Goal: Task Accomplishment & Management: Manage account settings

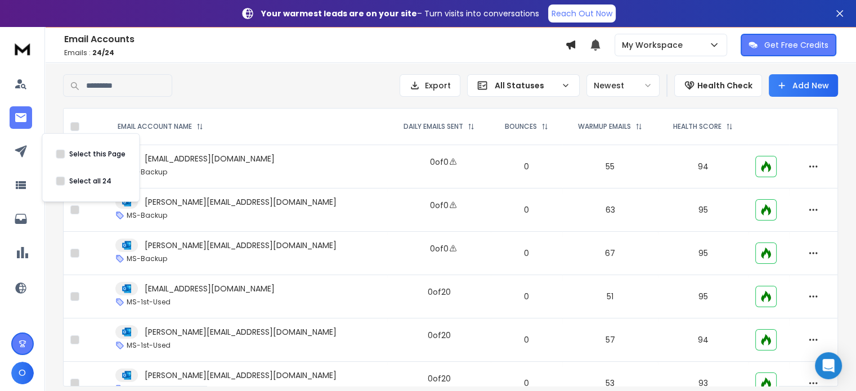
click at [60, 155] on button "Select this Page" at bounding box center [60, 154] width 9 height 9
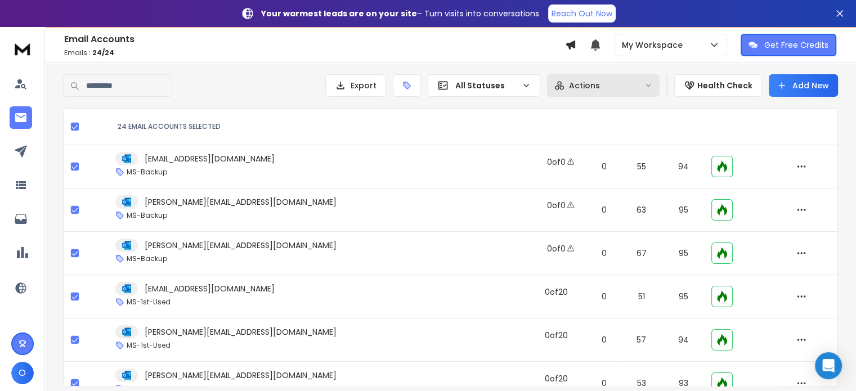
click at [563, 84] on icon "button" at bounding box center [560, 86] width 10 height 10
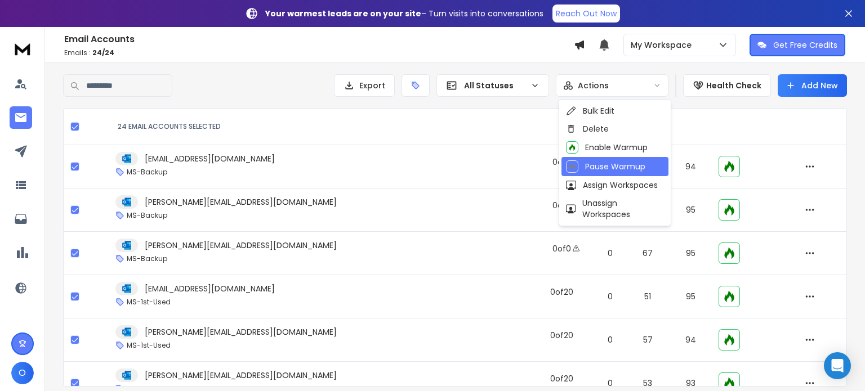
click at [600, 166] on div "Pause Warmup" at bounding box center [605, 166] width 79 height 12
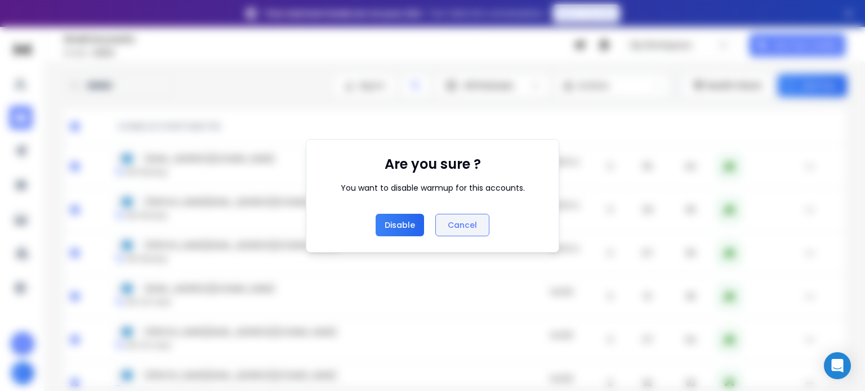
click at [406, 218] on button "Disable" at bounding box center [400, 225] width 48 height 23
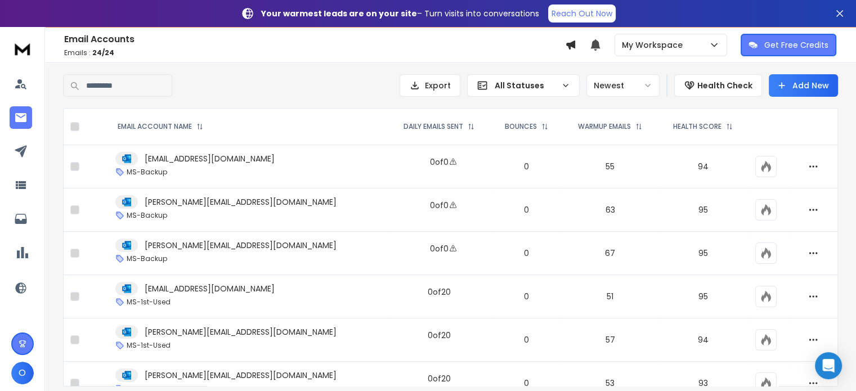
click at [297, 94] on div at bounding box center [228, 85] width 330 height 23
click at [287, 93] on div at bounding box center [228, 85] width 330 height 23
click at [20, 218] on icon at bounding box center [21, 219] width 14 height 14
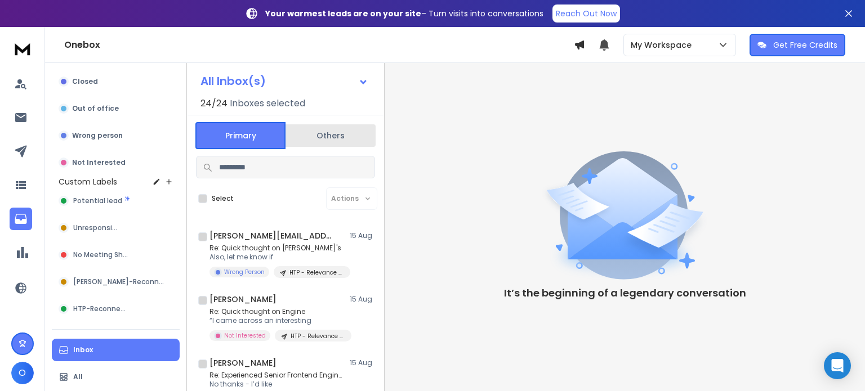
scroll to position [386, 0]
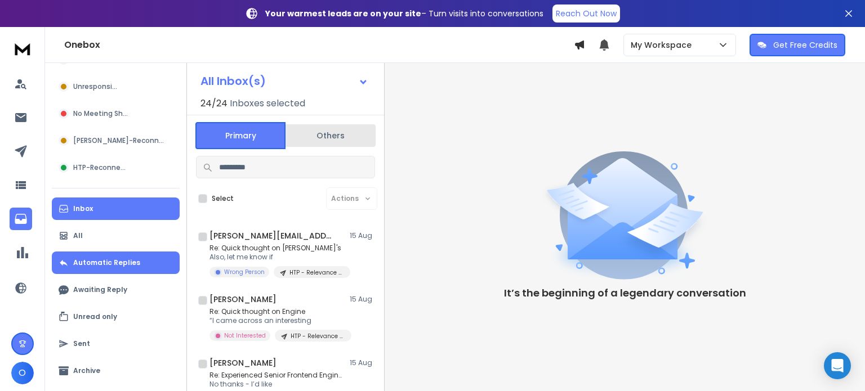
click at [120, 265] on button "Automatic Replies" at bounding box center [116, 263] width 128 height 23
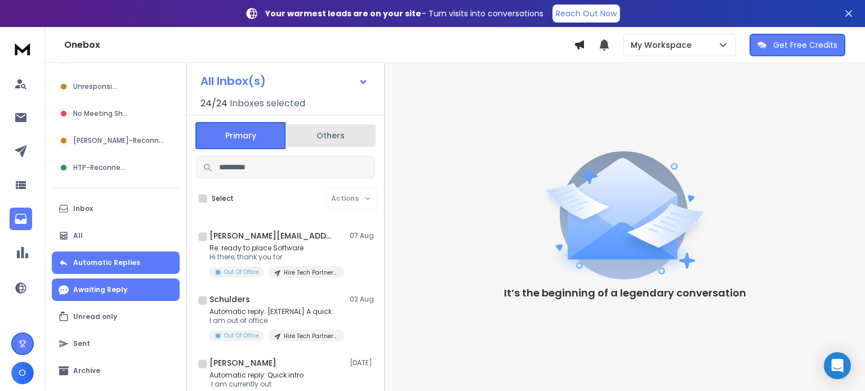
click at [125, 279] on button "Awaiting Reply" at bounding box center [116, 290] width 128 height 23
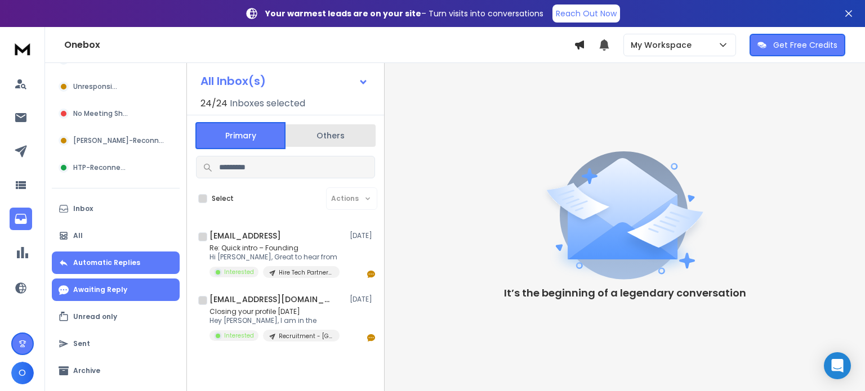
click at [134, 258] on p "Automatic Replies" at bounding box center [106, 262] width 67 height 9
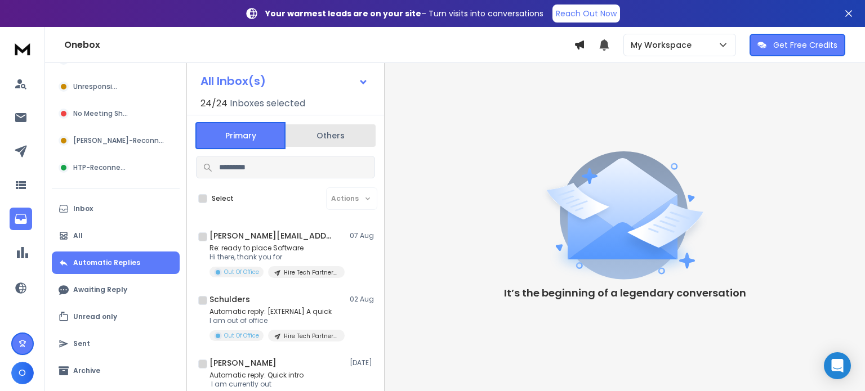
click at [334, 131] on button "Others" at bounding box center [330, 135] width 90 height 25
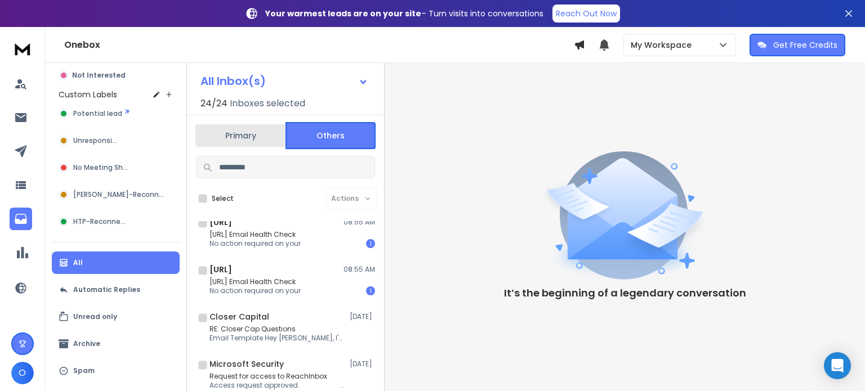
scroll to position [1248, 0]
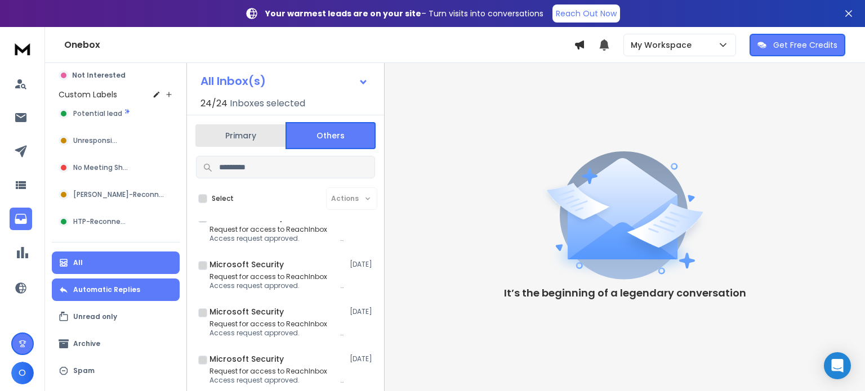
click at [137, 280] on button "Automatic Replies" at bounding box center [116, 290] width 128 height 23
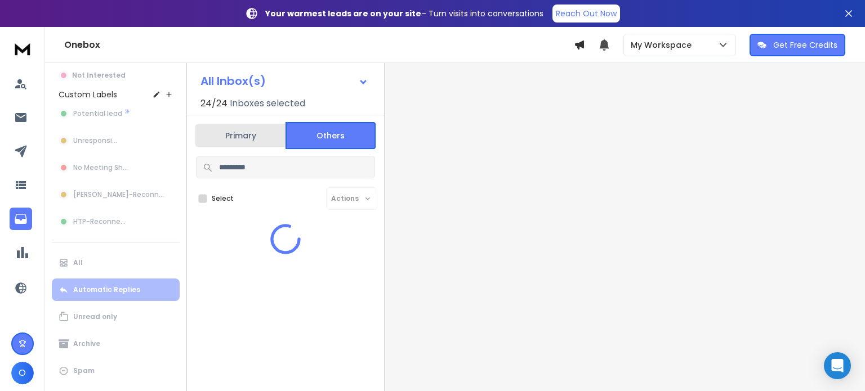
scroll to position [0, 0]
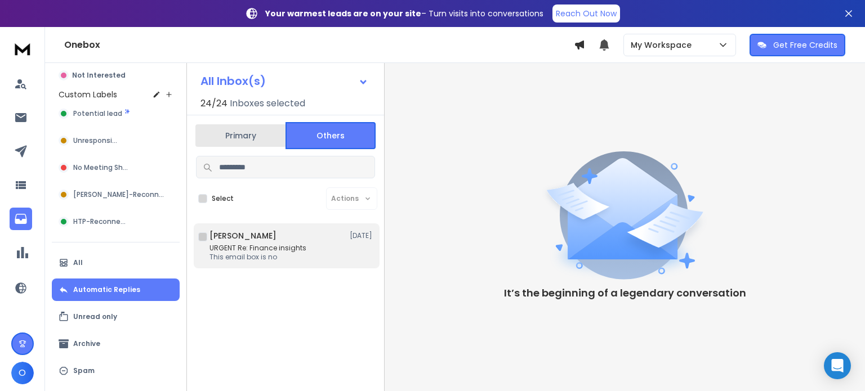
click at [273, 268] on div "[PERSON_NAME] [DATE] URGENT Re: Finance insights This email box is no" at bounding box center [287, 246] width 186 height 45
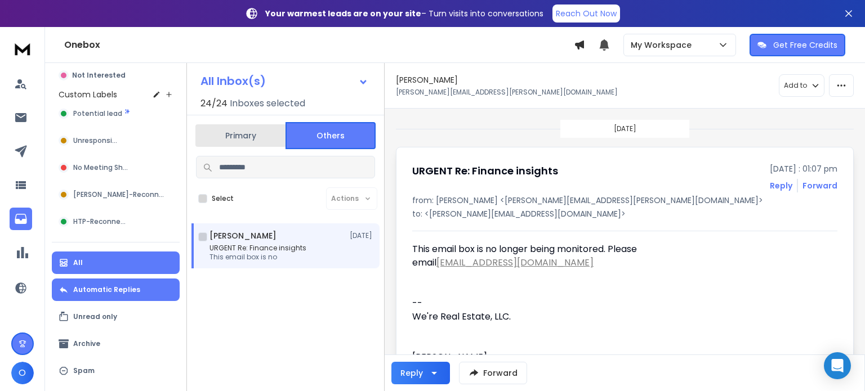
click at [109, 252] on button "All" at bounding box center [116, 263] width 128 height 23
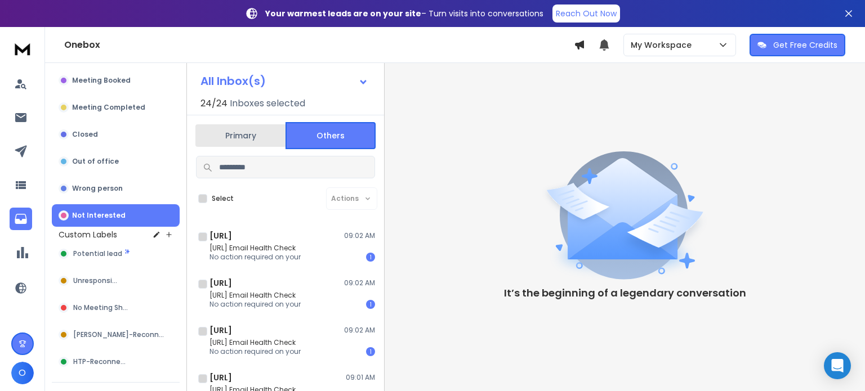
scroll to position [182, 0]
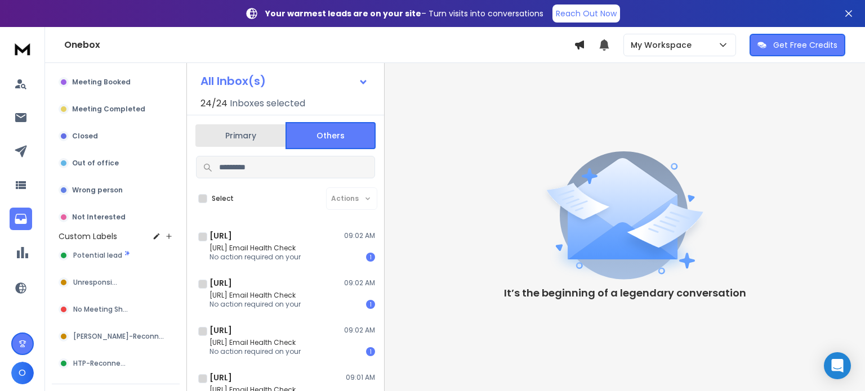
click at [92, 275] on button "Unresponsive" at bounding box center [116, 282] width 128 height 23
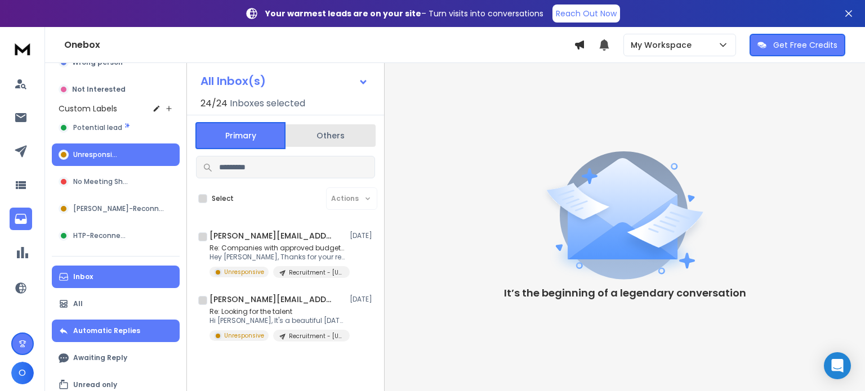
scroll to position [386, 0]
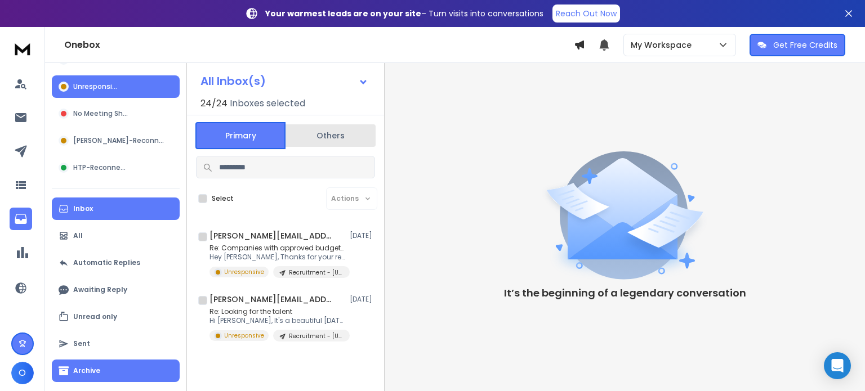
click at [96, 367] on p "Archive" at bounding box center [86, 371] width 27 height 9
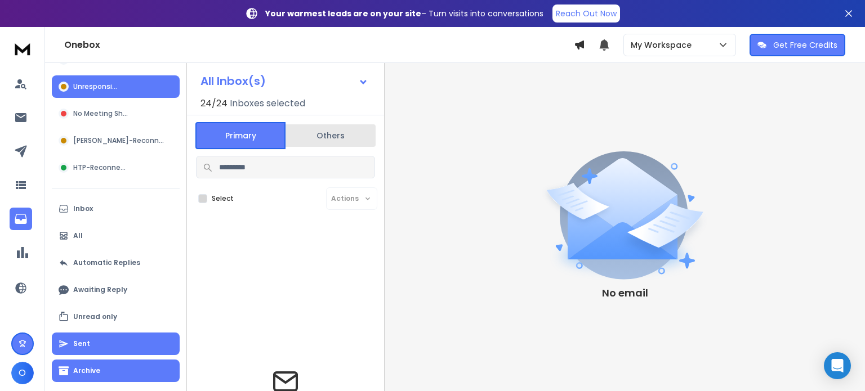
click at [106, 339] on button "Sent" at bounding box center [116, 344] width 128 height 23
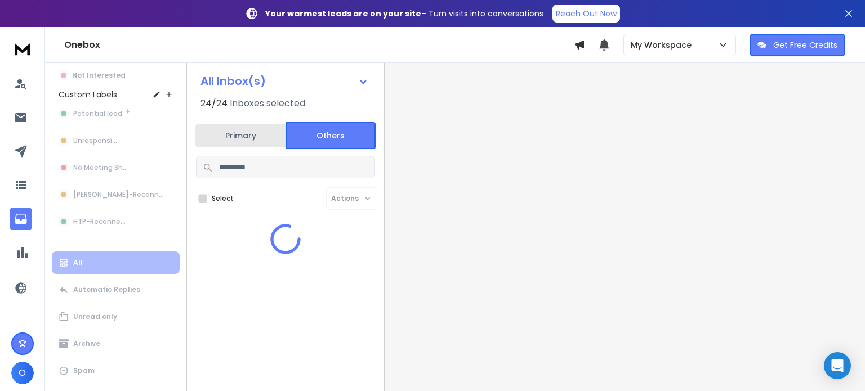
scroll to position [332, 0]
click at [315, 144] on button "Others" at bounding box center [330, 135] width 90 height 27
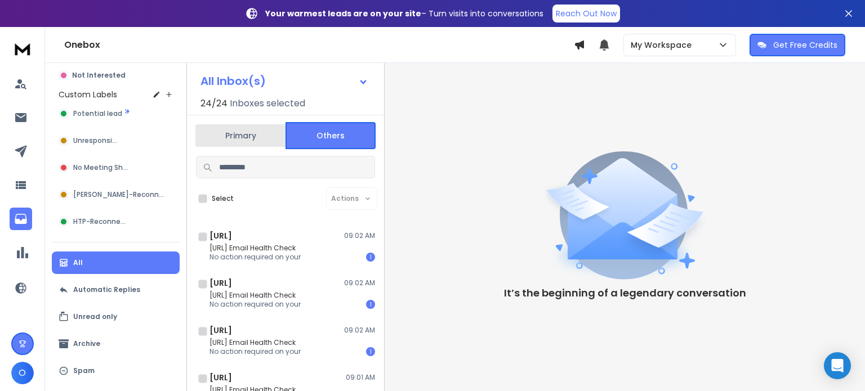
click at [126, 269] on div "All Automatic Replies Unread only Archive Spam" at bounding box center [116, 331] width 128 height 158
click at [116, 285] on p "Automatic Replies" at bounding box center [106, 289] width 67 height 9
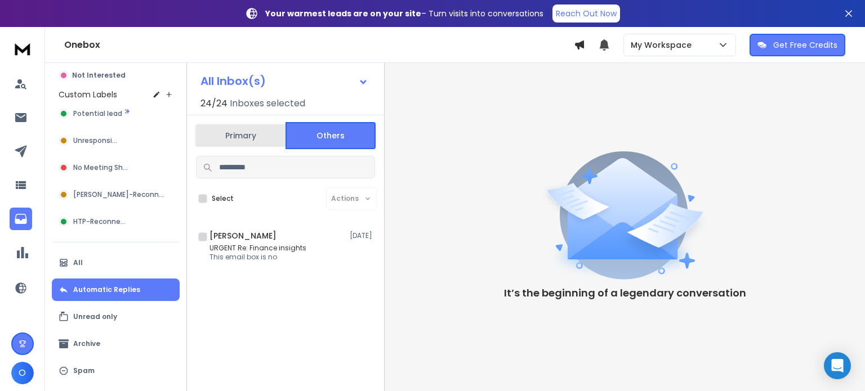
click at [113, 294] on div "All Automatic Replies Unread only Archive Spam" at bounding box center [116, 331] width 128 height 158
click at [101, 317] on button "Unread only" at bounding box center [116, 317] width 128 height 23
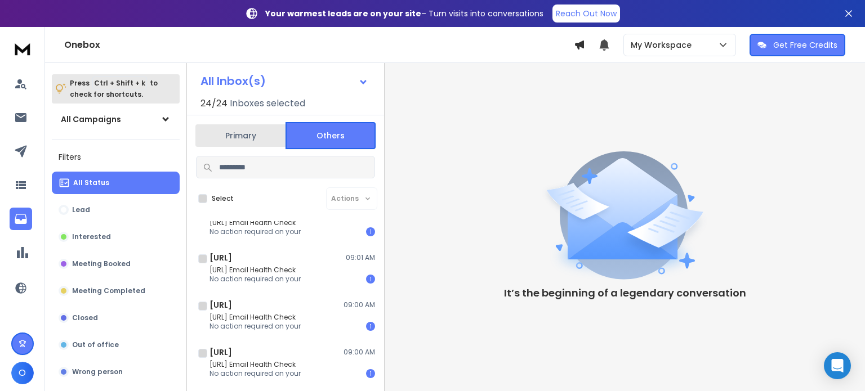
scroll to position [0, 0]
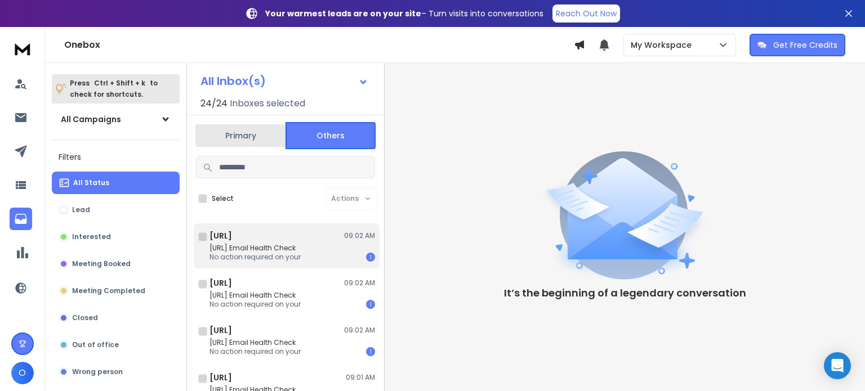
click at [300, 259] on p "No action required on your" at bounding box center [254, 257] width 91 height 9
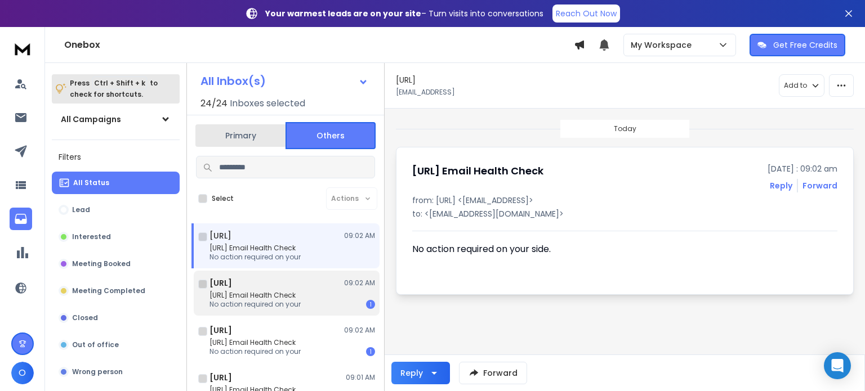
click at [294, 284] on div "[URL] 09:02 AM" at bounding box center [292, 283] width 166 height 11
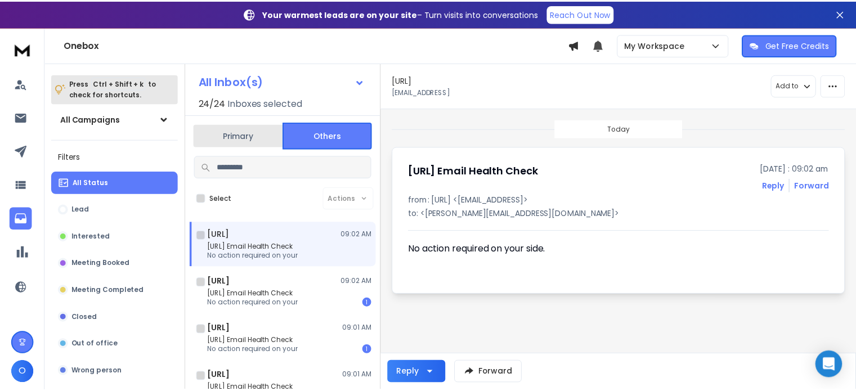
scroll to position [49, 0]
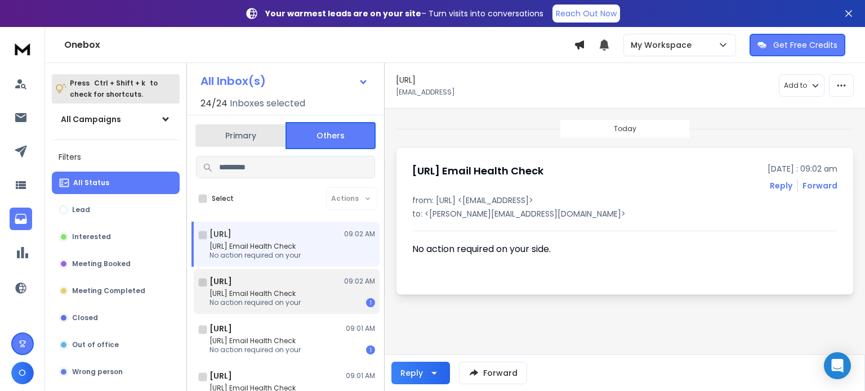
click at [284, 298] on p "No action required on your" at bounding box center [254, 302] width 91 height 9
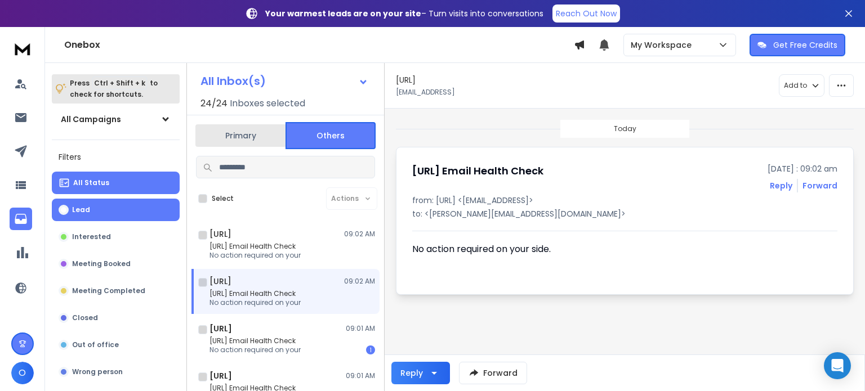
click at [79, 199] on button "Lead" at bounding box center [116, 210] width 128 height 23
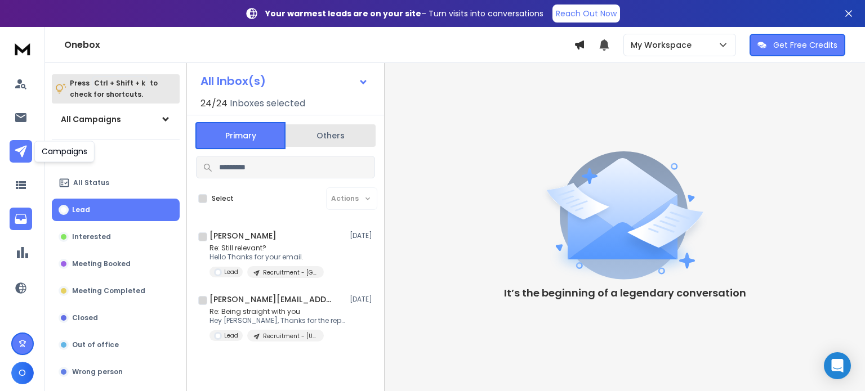
click at [28, 141] on link at bounding box center [21, 151] width 23 height 23
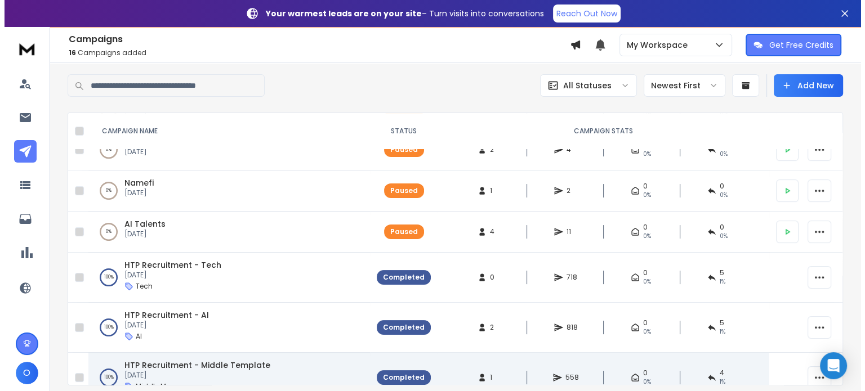
scroll to position [266, 0]
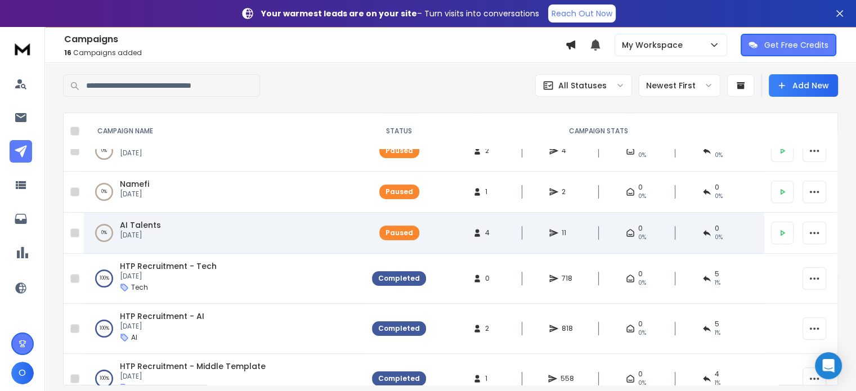
click at [169, 228] on div "0 % AI Talents [DATE]" at bounding box center [224, 233] width 259 height 27
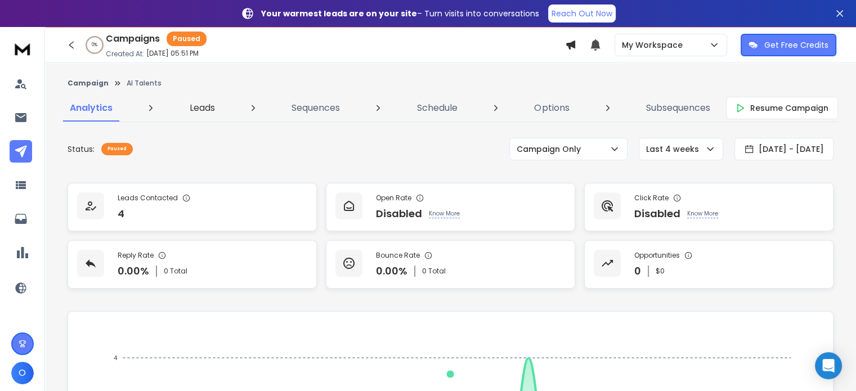
click at [205, 104] on p "Leads" at bounding box center [202, 108] width 25 height 14
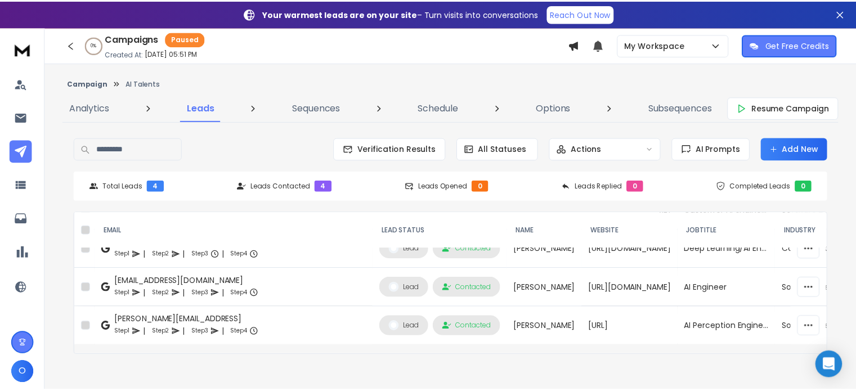
scroll to position [137, 0]
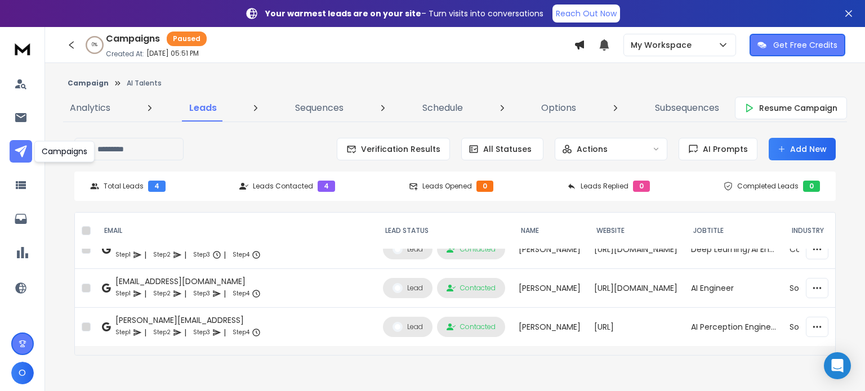
click at [26, 153] on icon at bounding box center [21, 152] width 14 height 14
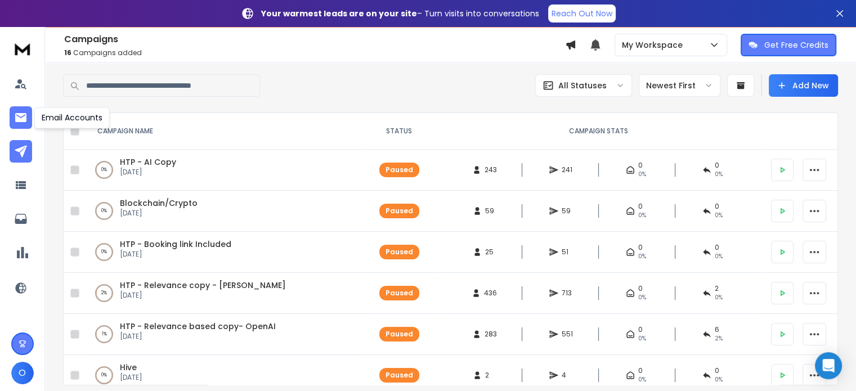
click at [26, 117] on icon at bounding box center [20, 117] width 11 height 9
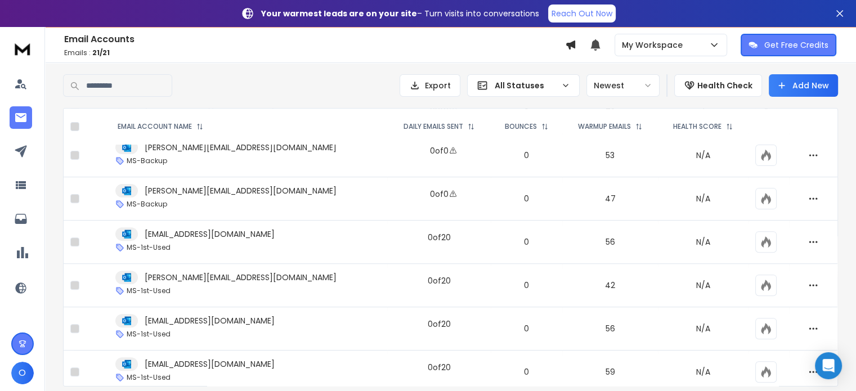
scroll to position [675, 0]
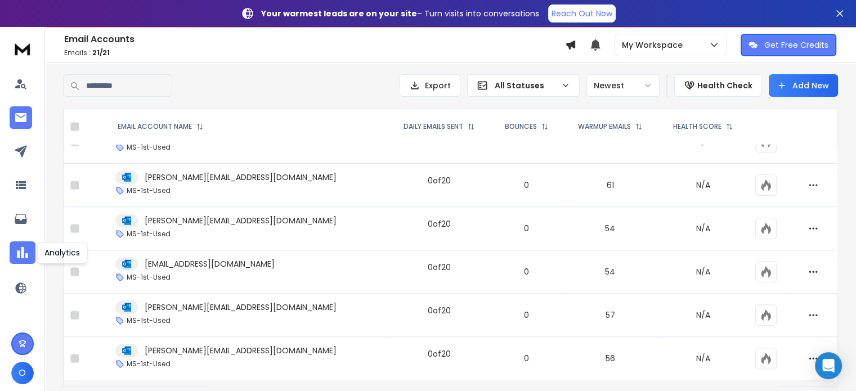
click at [18, 257] on icon at bounding box center [22, 252] width 11 height 11
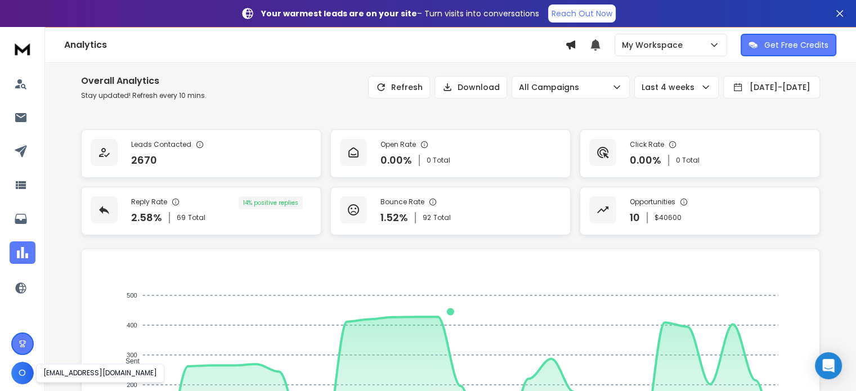
click at [25, 370] on span "O" at bounding box center [22, 373] width 23 height 23
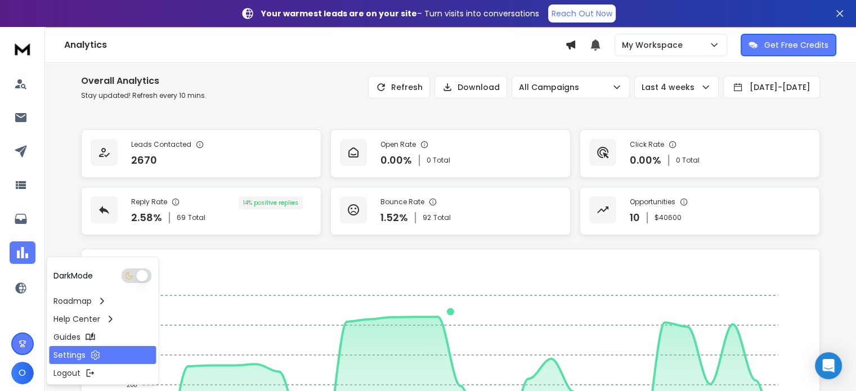
click at [77, 350] on p "Settings" at bounding box center [69, 355] width 32 height 11
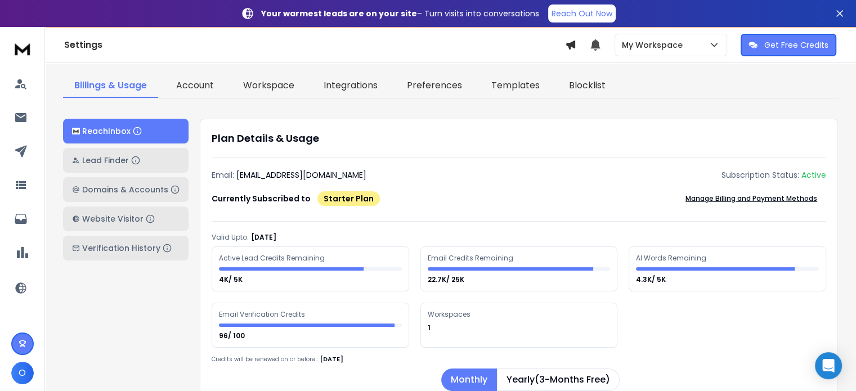
click at [202, 85] on link "Account" at bounding box center [195, 86] width 60 height 24
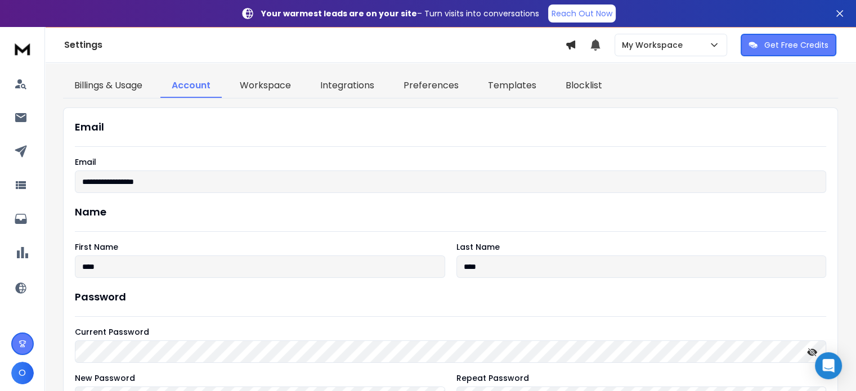
click at [267, 88] on link "Workspace" at bounding box center [266, 86] width 74 height 24
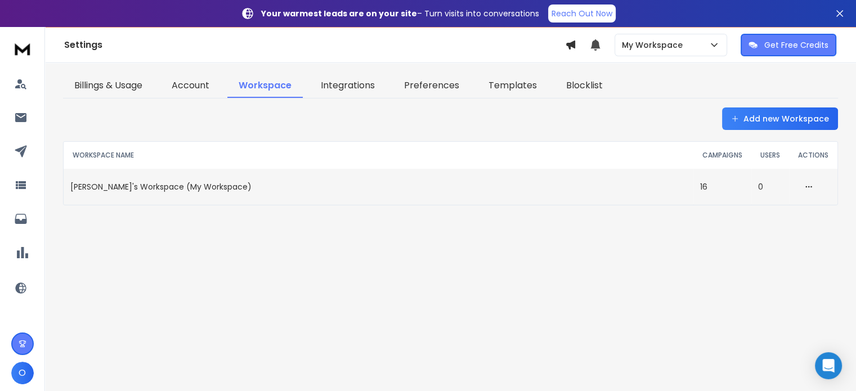
click at [330, 85] on link "Integrations" at bounding box center [348, 86] width 77 height 24
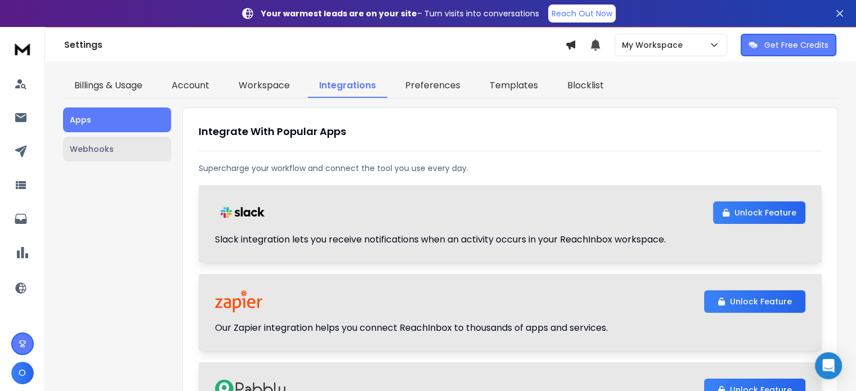
click at [418, 82] on link "Preferences" at bounding box center [433, 86] width 78 height 24
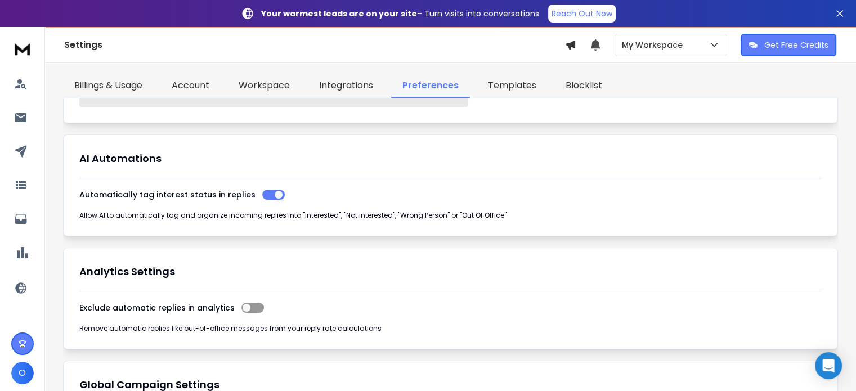
scroll to position [209, 0]
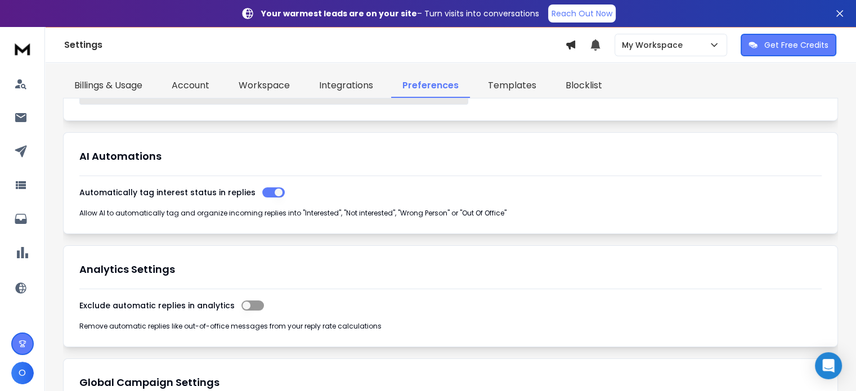
click at [530, 82] on link "Templates" at bounding box center [512, 86] width 71 height 24
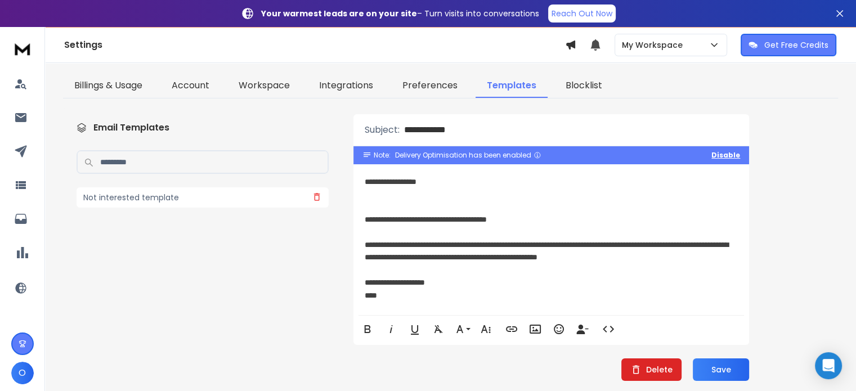
click at [573, 84] on link "Blocklist" at bounding box center [584, 86] width 59 height 24
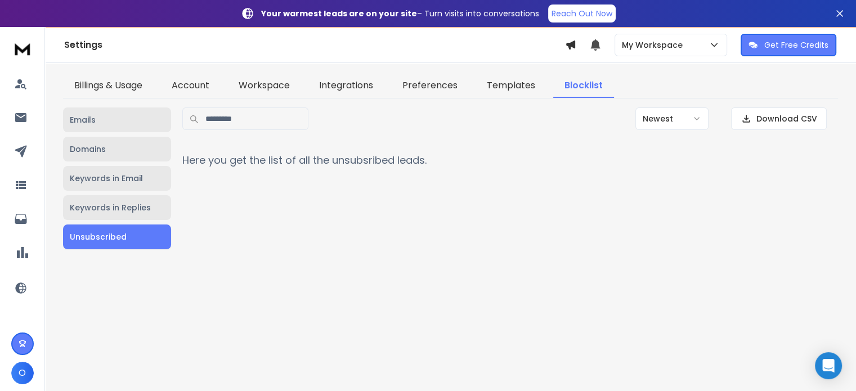
click at [136, 130] on div "Emails Domains Keywords in Email Keywords in Replies Unsubscribed" at bounding box center [117, 119] width 108 height 23
click at [25, 159] on link at bounding box center [21, 151] width 23 height 23
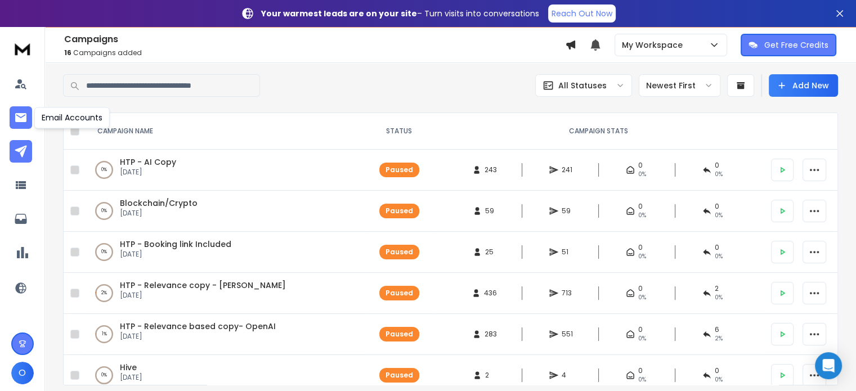
click at [18, 119] on icon at bounding box center [20, 117] width 11 height 9
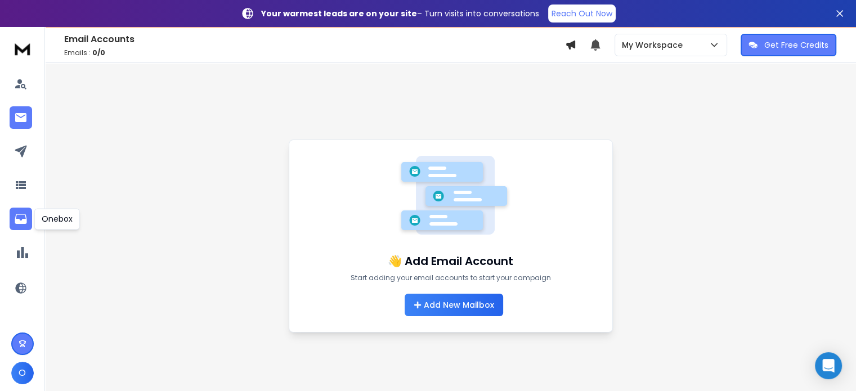
click at [22, 220] on icon at bounding box center [21, 219] width 12 height 10
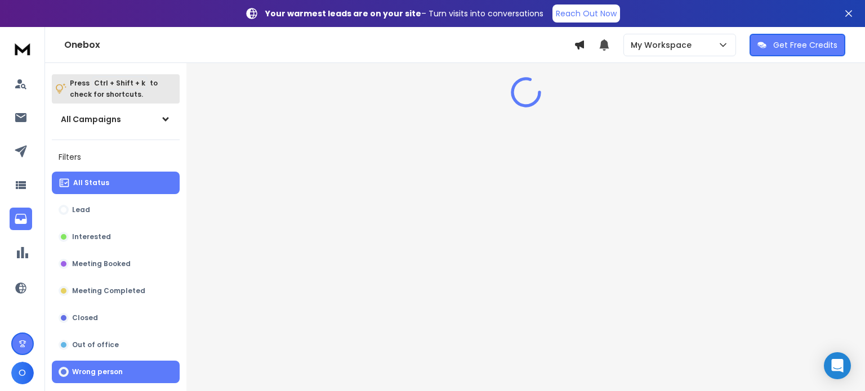
click at [81, 365] on div "All Status Lead Interested Meeting Booked Meeting Completed Closed Out of offic…" at bounding box center [116, 291] width 128 height 239
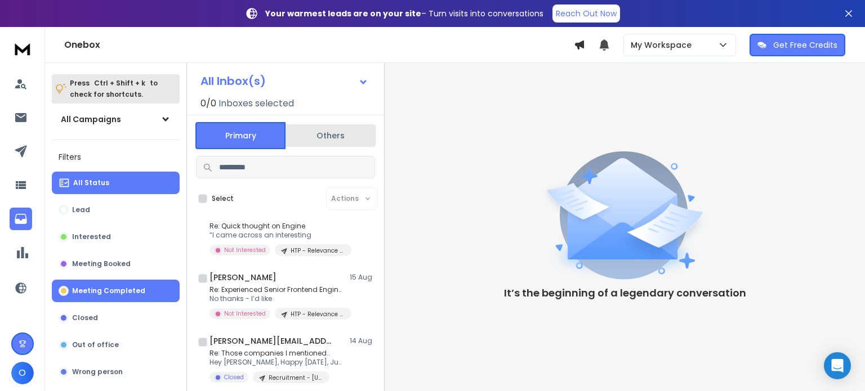
scroll to position [18, 0]
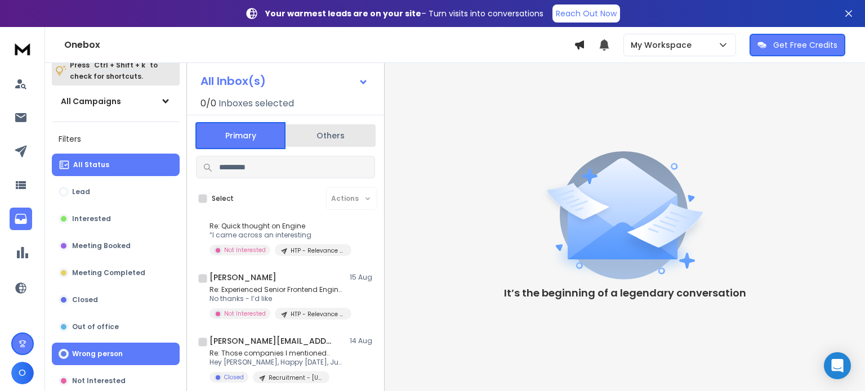
click at [133, 357] on button "Wrong person" at bounding box center [116, 354] width 128 height 23
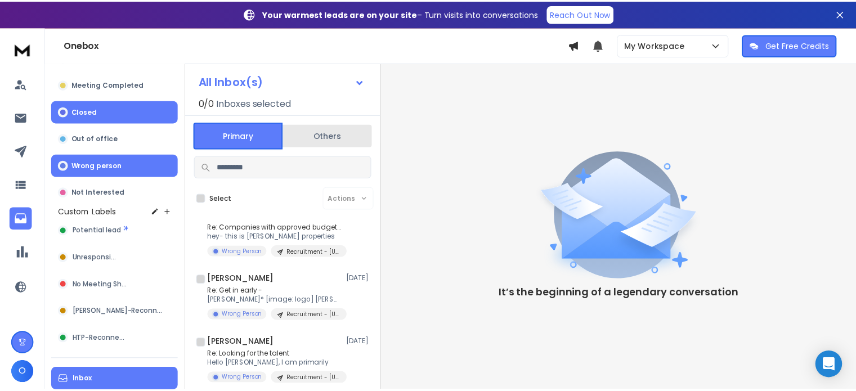
scroll to position [217, 0]
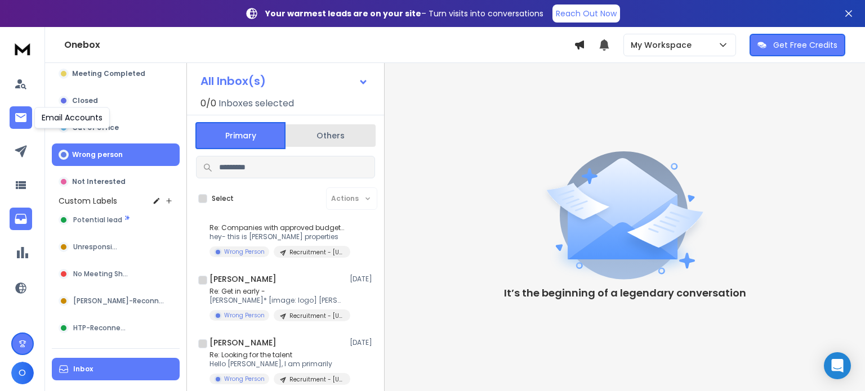
click at [24, 123] on icon at bounding box center [21, 118] width 14 height 14
